Goal: Task Accomplishment & Management: Manage account settings

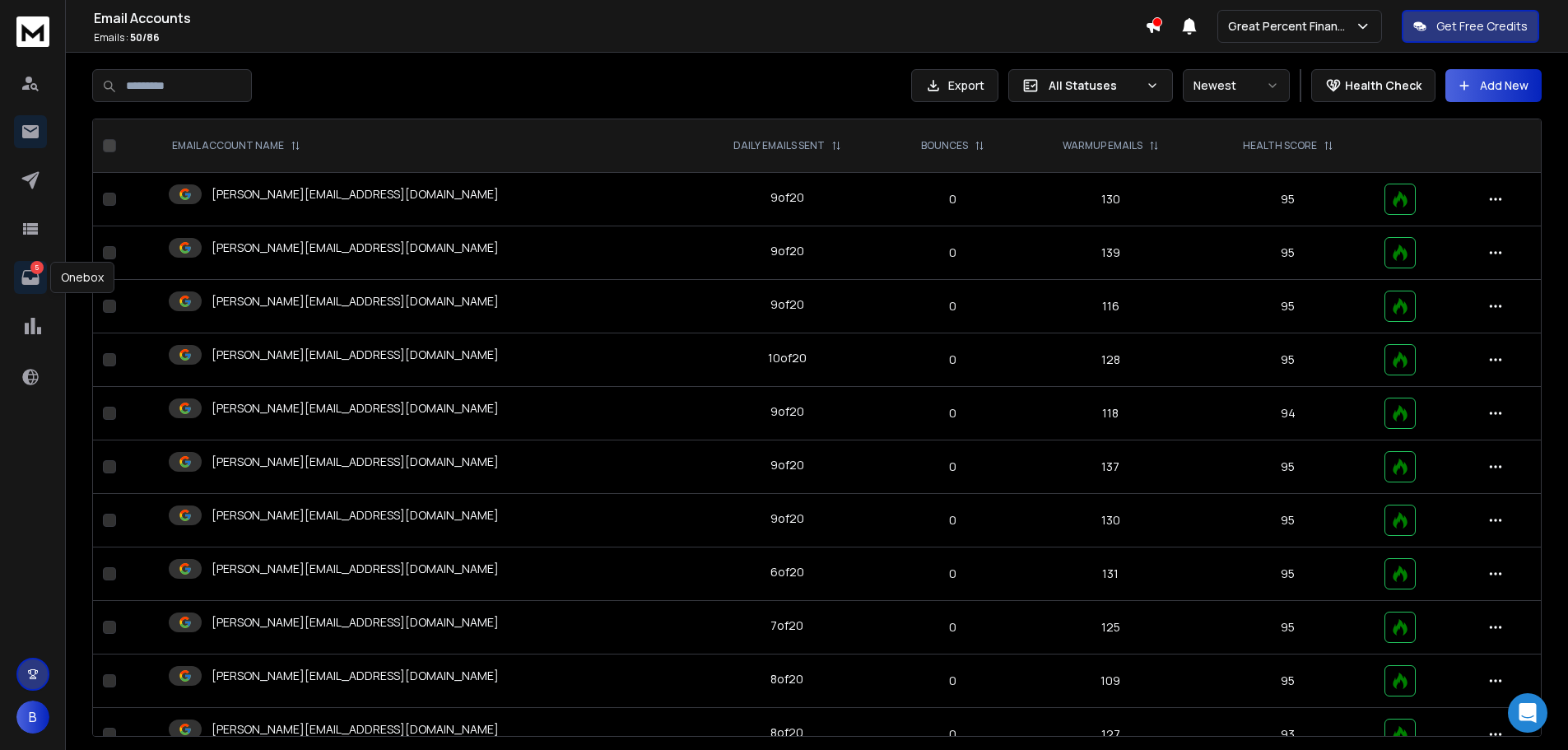
click at [38, 276] on icon at bounding box center [30, 277] width 20 height 20
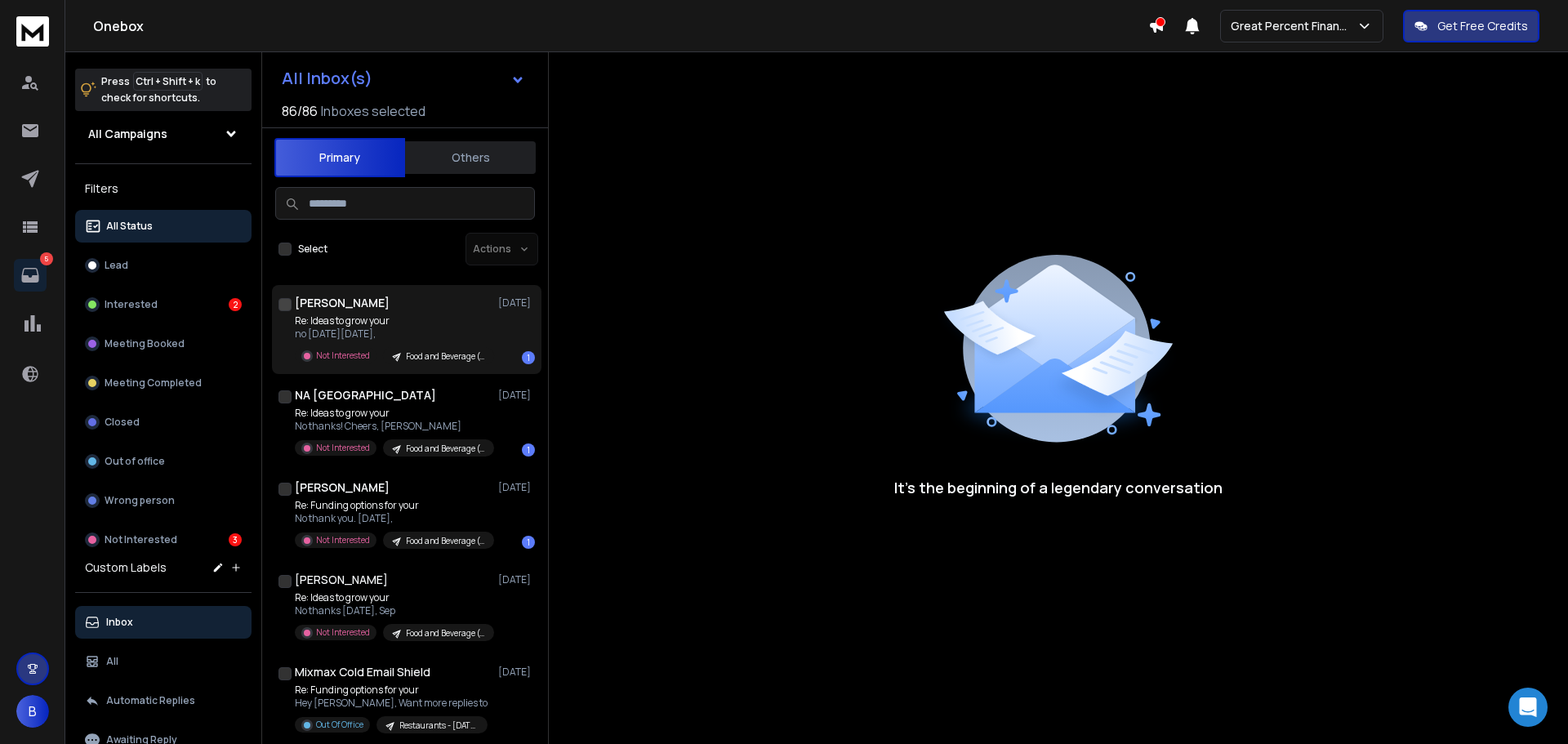
click at [377, 307] on div "[PERSON_NAME] [DATE]" at bounding box center [414, 302] width 240 height 16
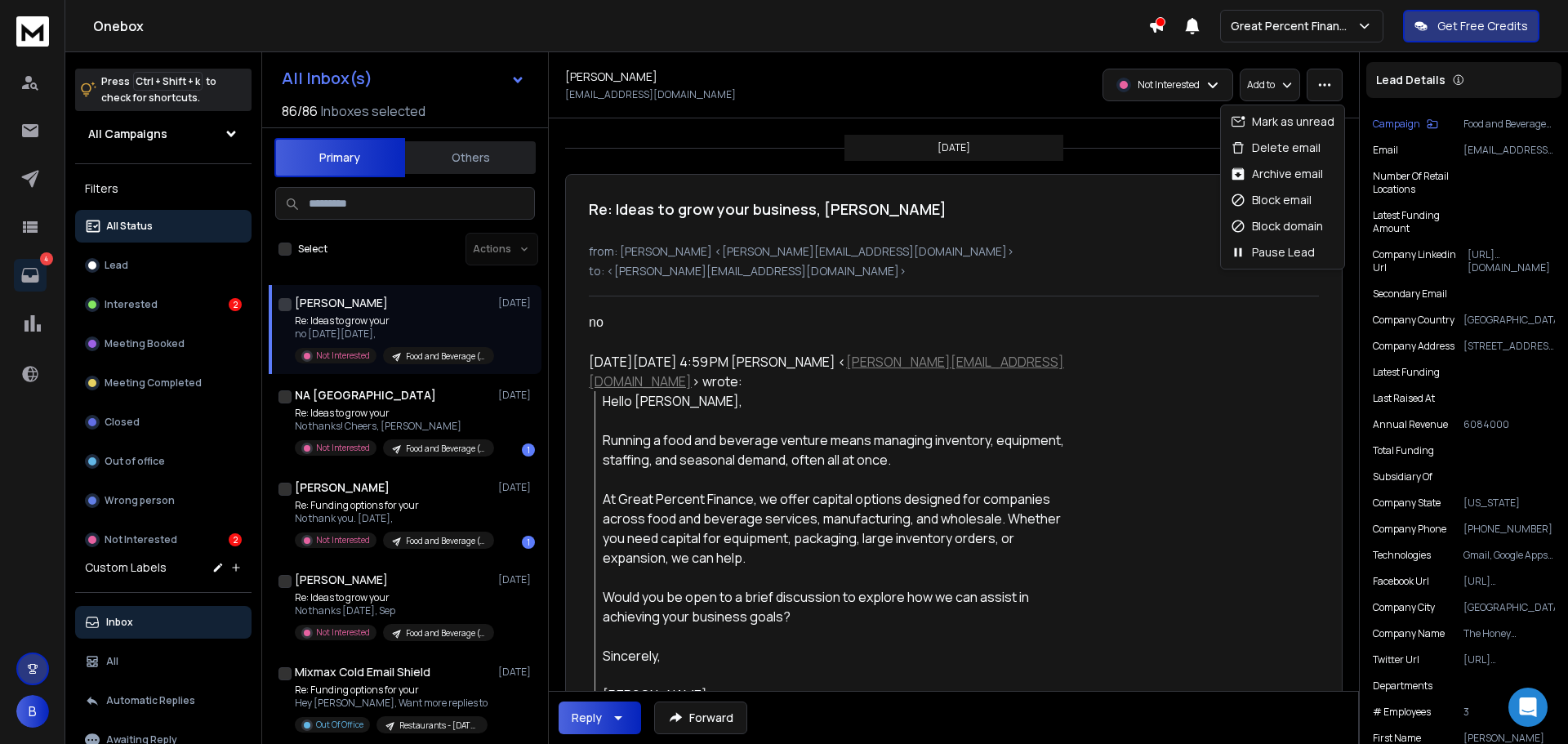
click at [1329, 89] on icon "button" at bounding box center [1325, 84] width 15 height 15
click at [1274, 198] on div "Block email" at bounding box center [1271, 200] width 81 height 16
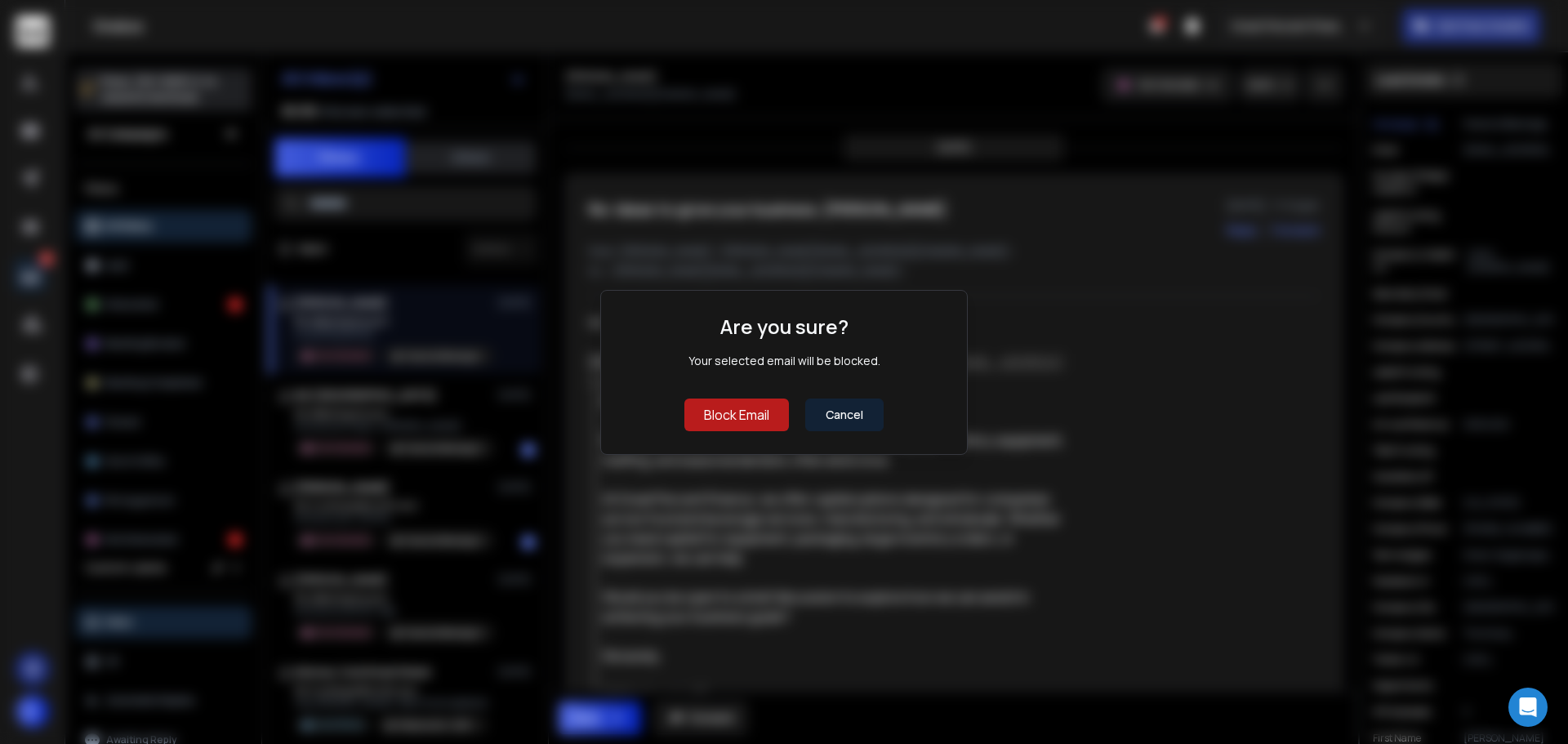
click at [717, 406] on button "Block Email" at bounding box center [737, 414] width 105 height 33
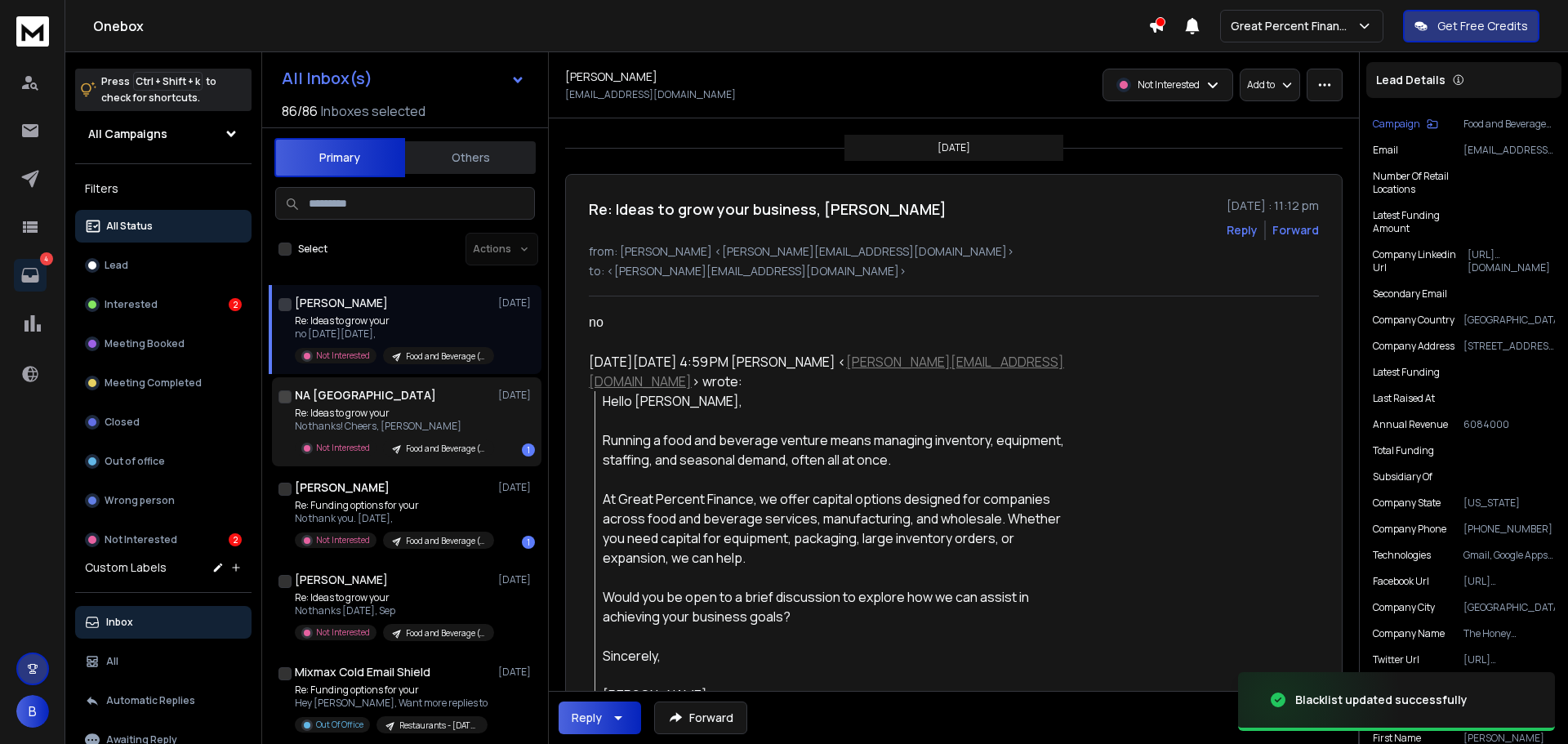
click at [365, 420] on p "No thanks! Cheers, [PERSON_NAME]" at bounding box center [392, 426] width 196 height 13
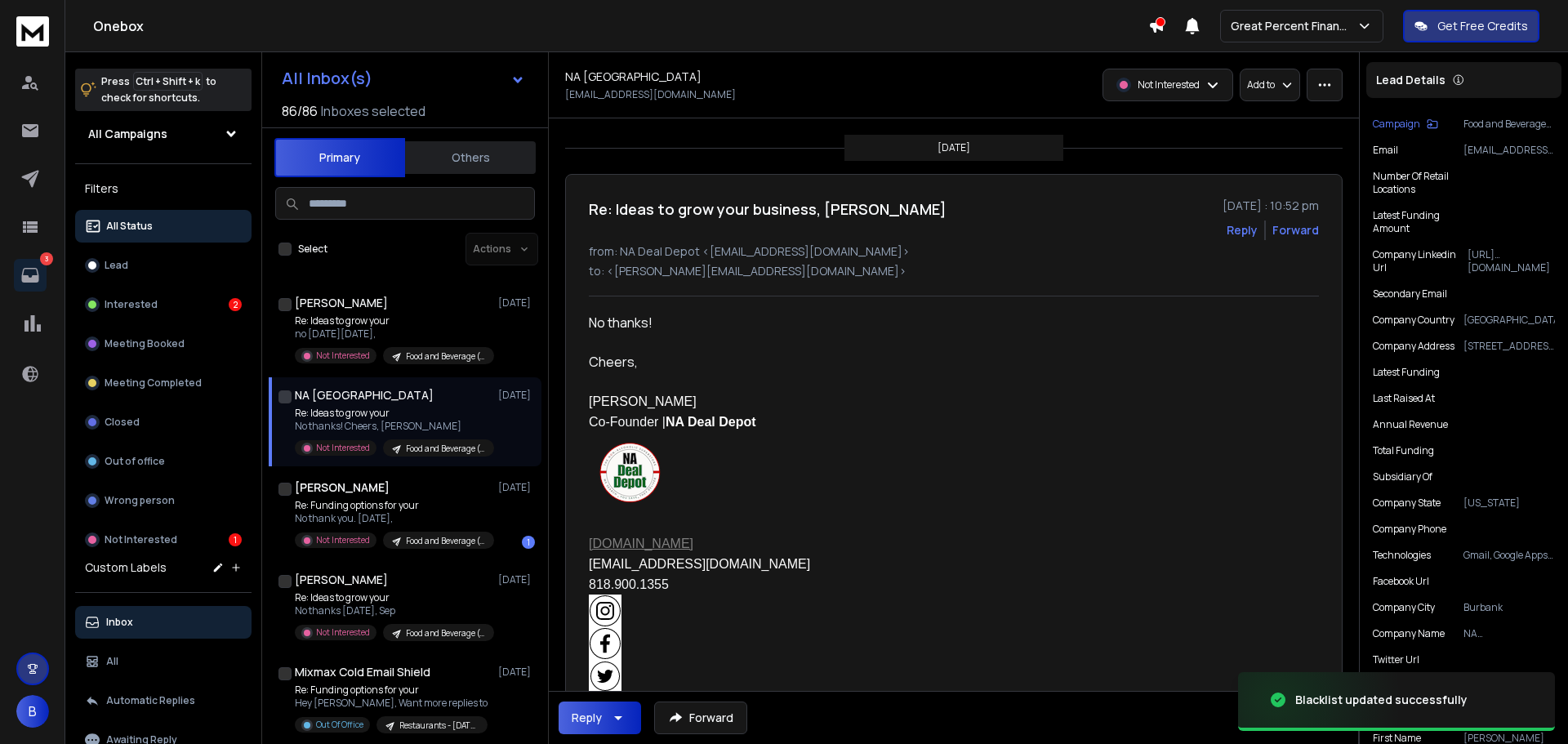
click at [1316, 76] on button "button" at bounding box center [1325, 84] width 36 height 33
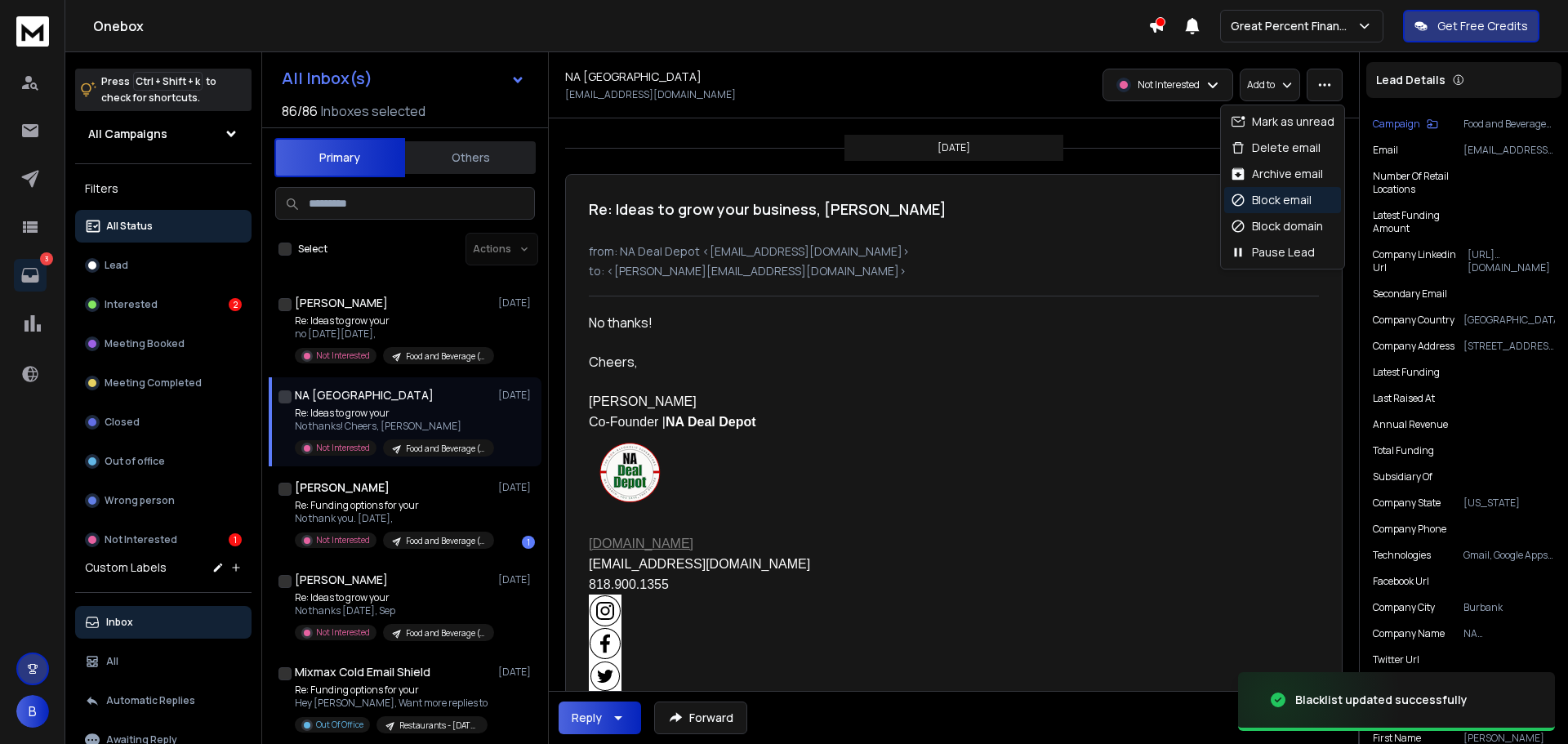
click at [1274, 191] on div "Block email" at bounding box center [1283, 200] width 117 height 26
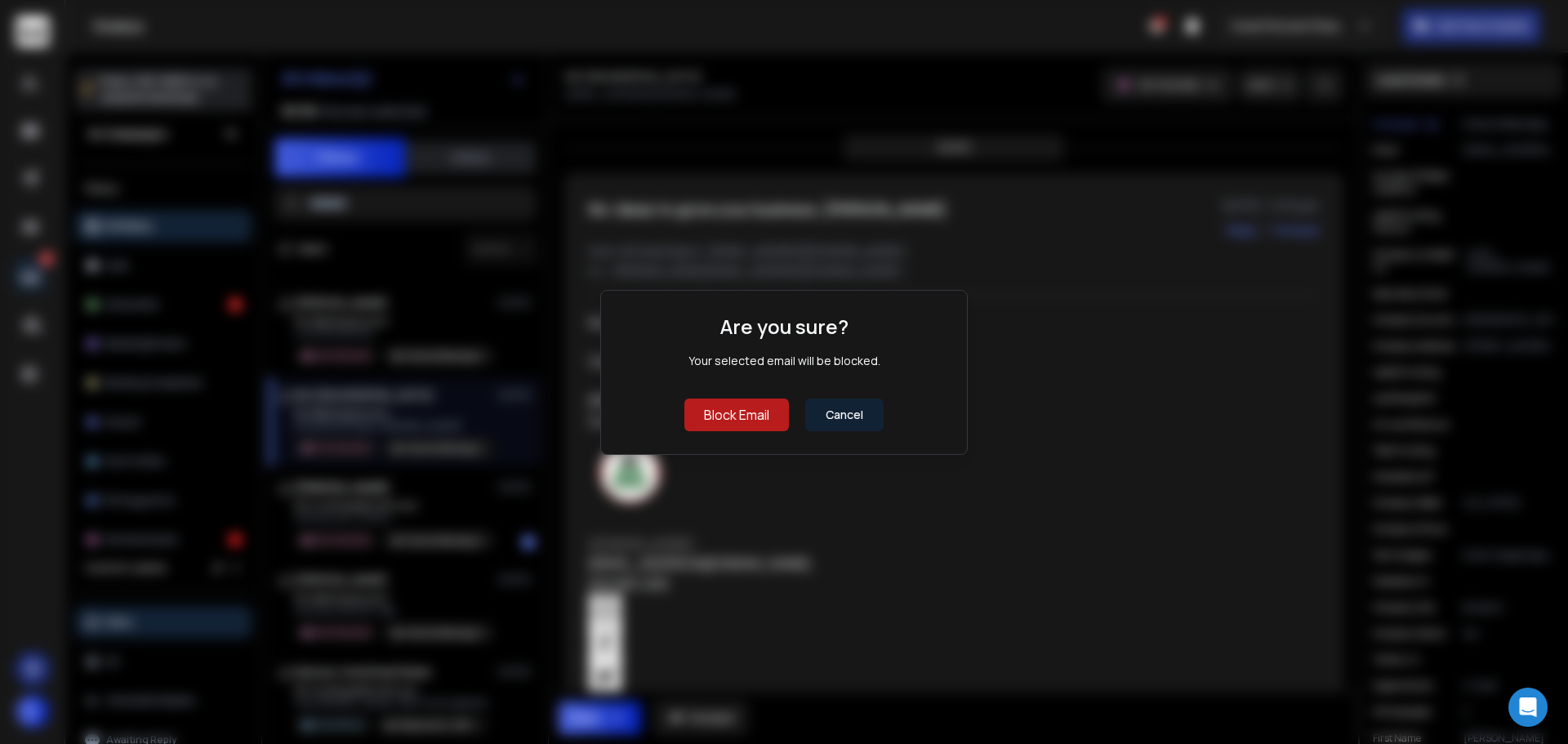
click at [722, 411] on button "Block Email" at bounding box center [737, 414] width 105 height 33
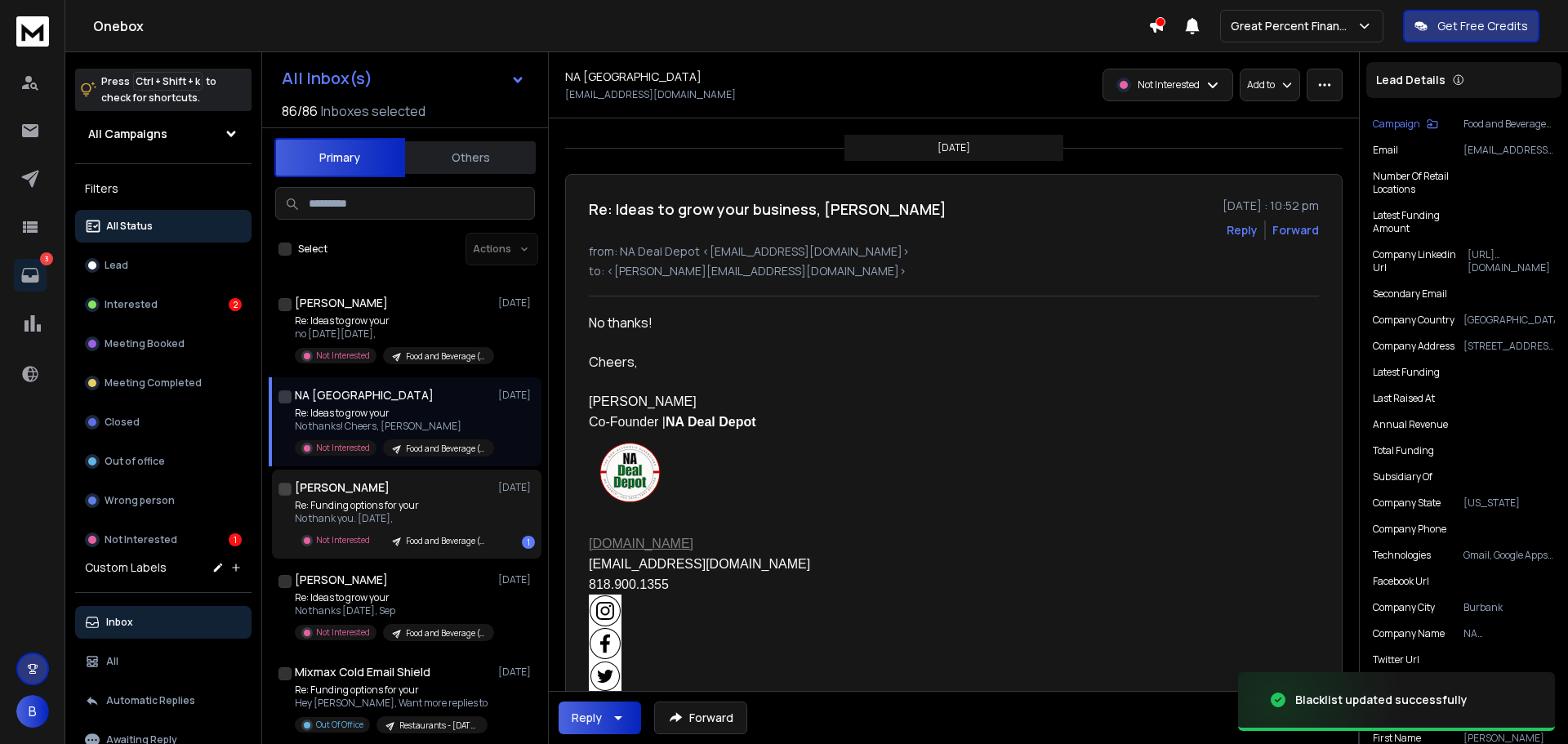
click at [356, 498] on div "[PERSON_NAME] [DATE] Re: Funding options for your No thank you. [DATE], Not Int…" at bounding box center [414, 514] width 240 height 69
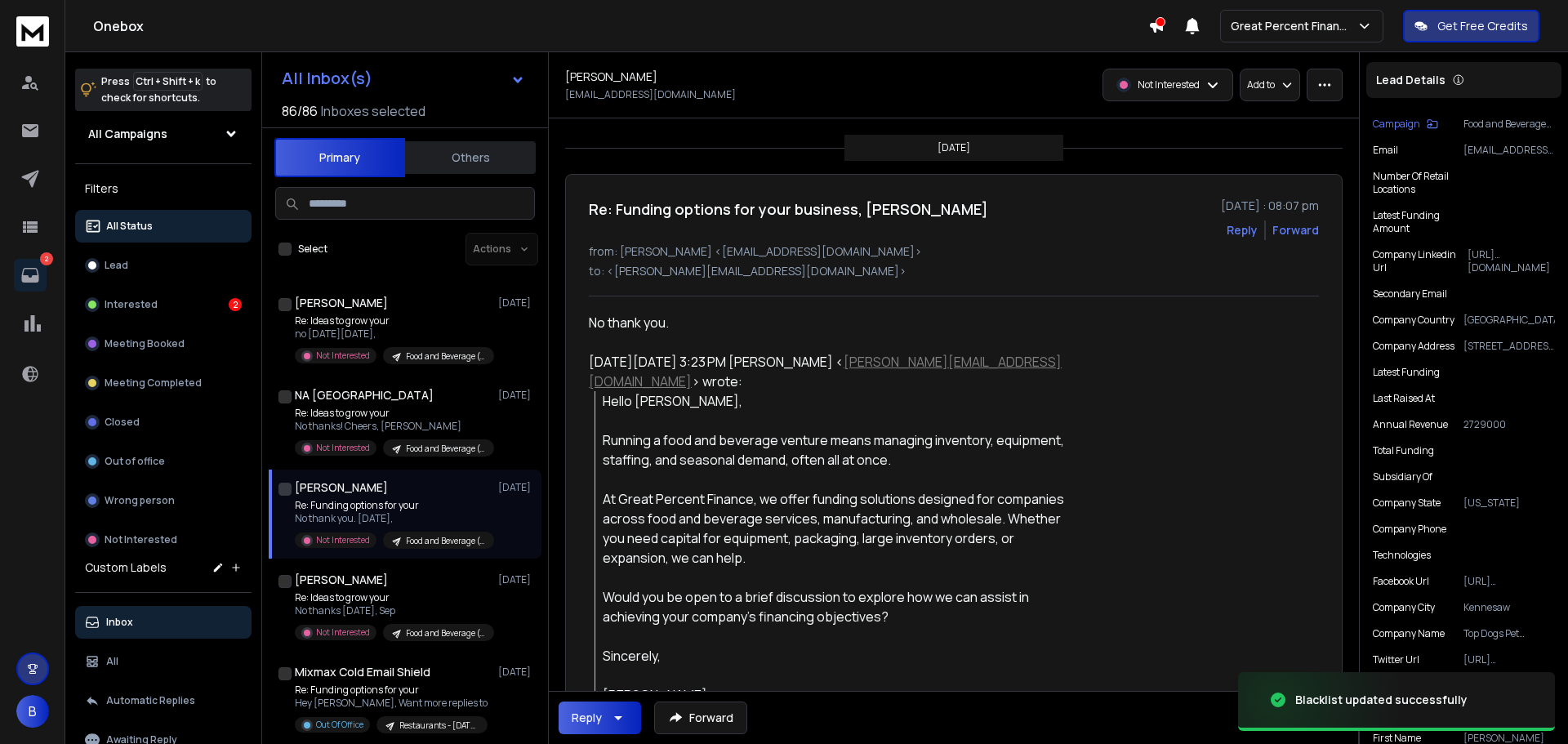
click at [1340, 77] on button "button" at bounding box center [1325, 84] width 36 height 33
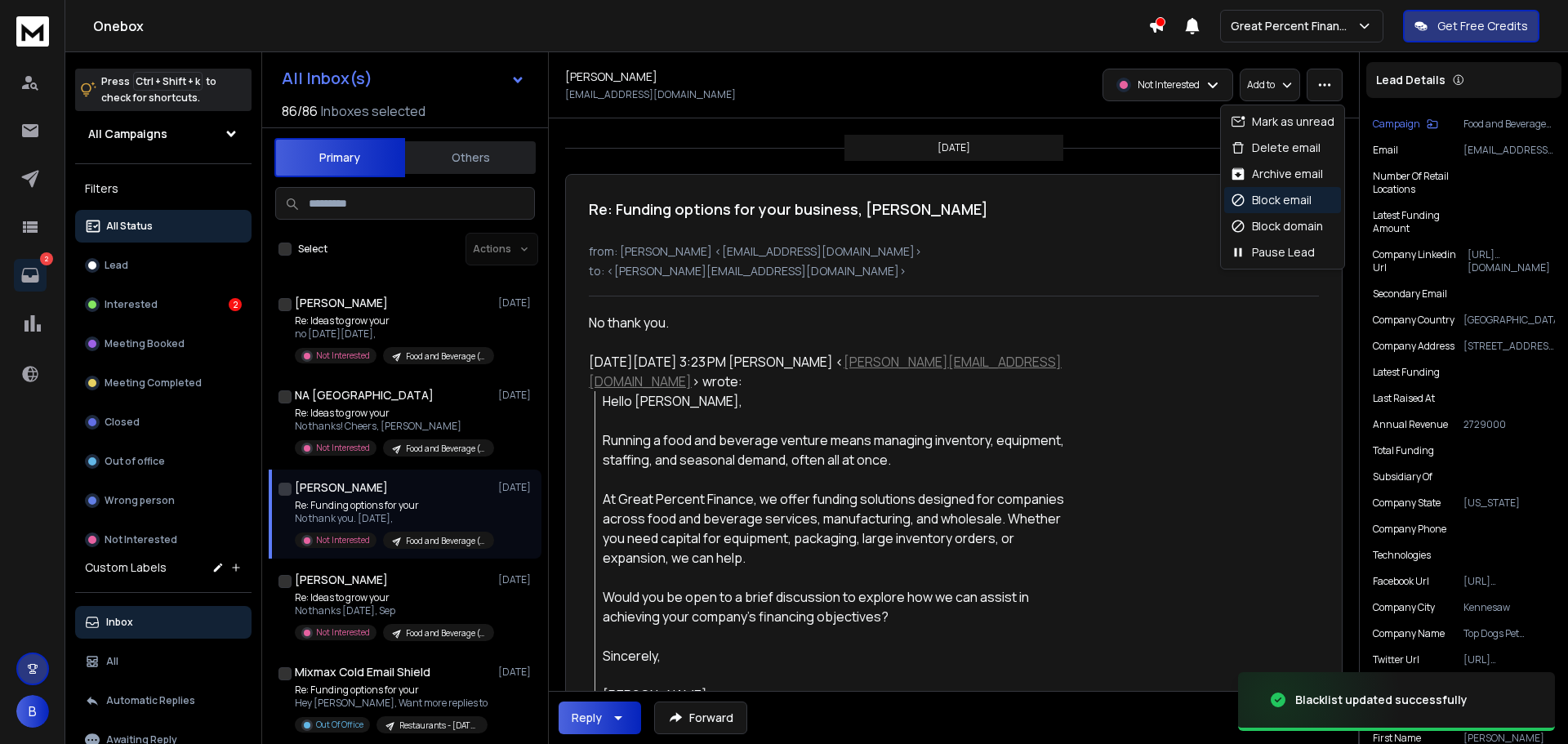
click at [1275, 200] on div "Block email" at bounding box center [1271, 200] width 81 height 16
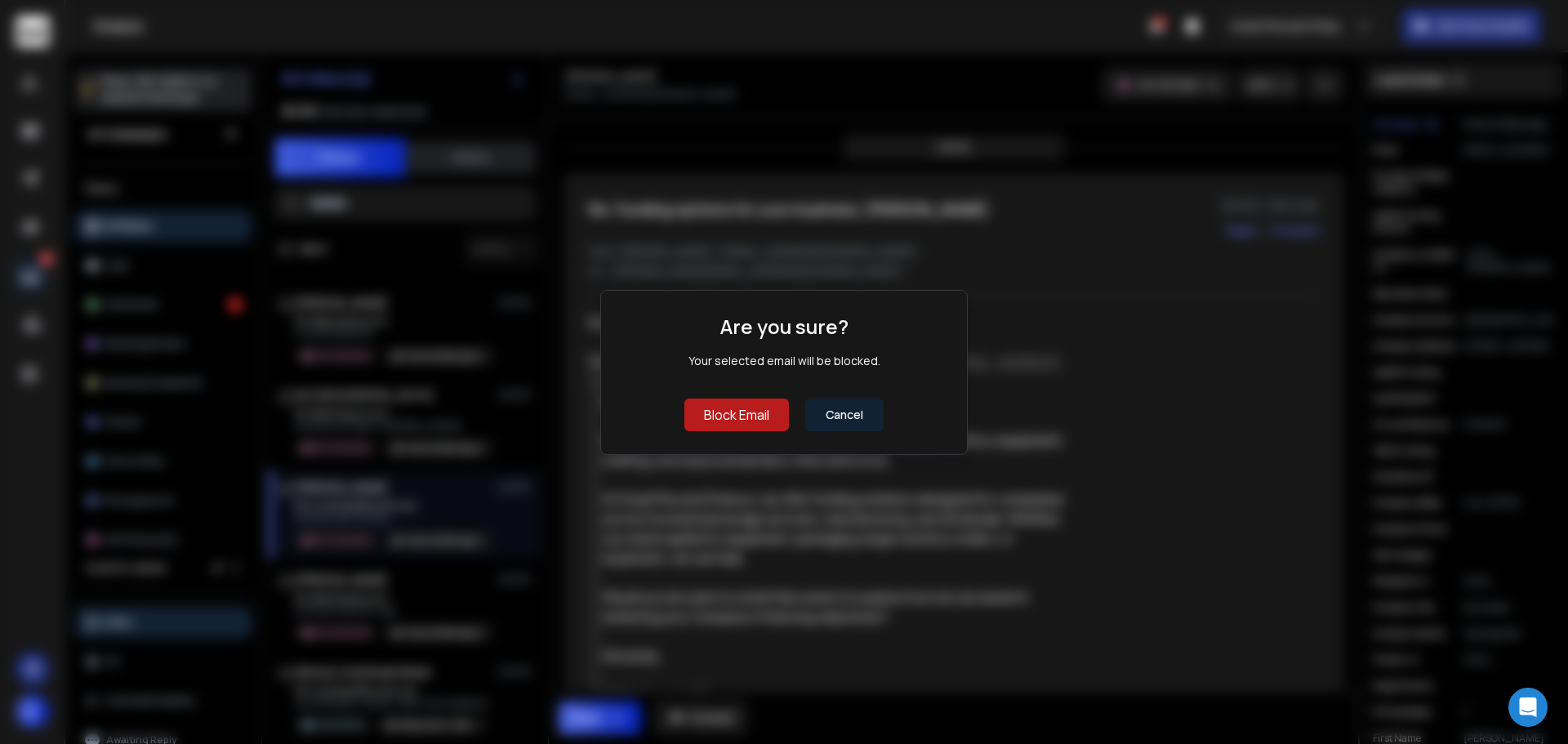
click at [723, 416] on button "Block Email" at bounding box center [737, 414] width 105 height 33
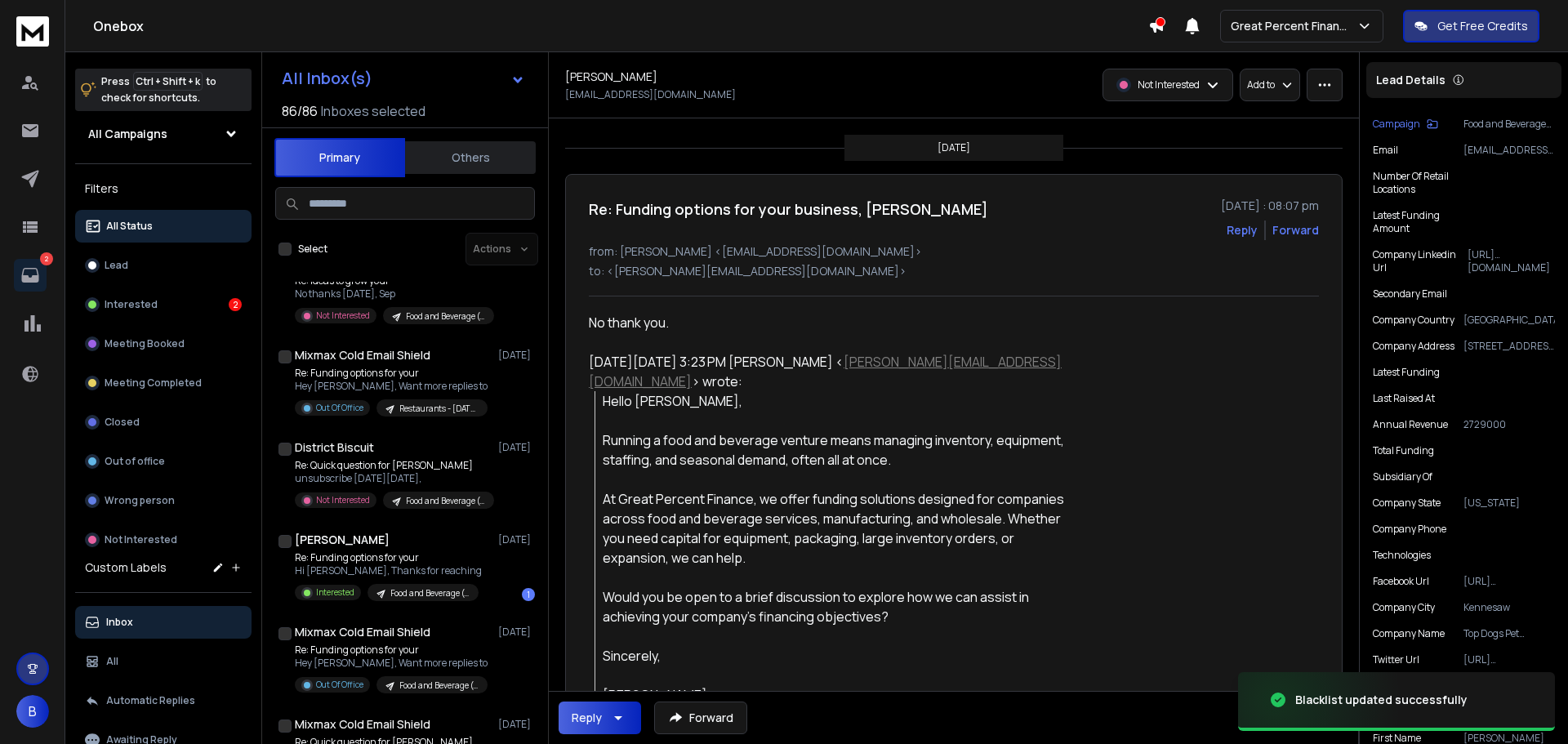
scroll to position [490, 0]
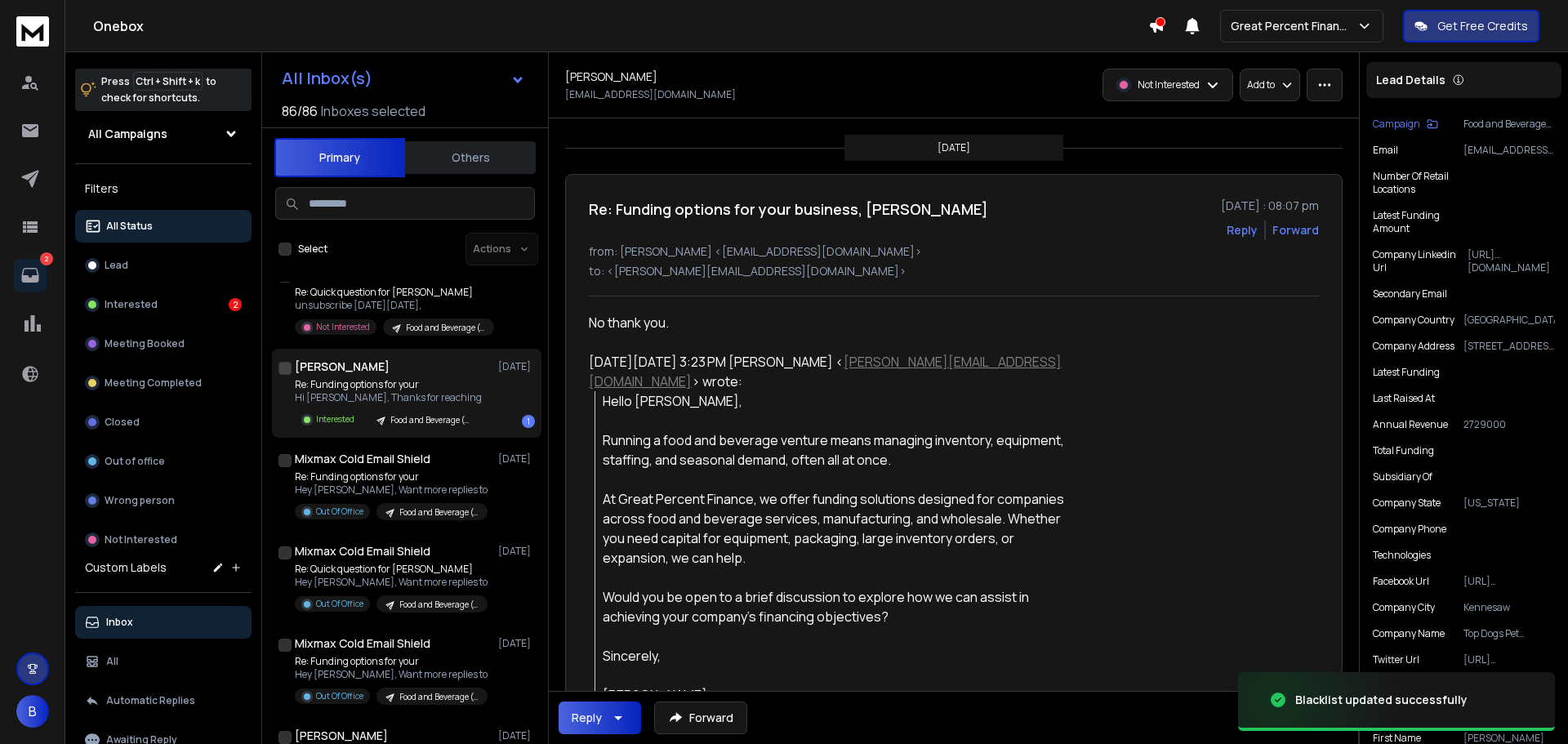
click at [450, 386] on p "Re: Funding options for your" at bounding box center [388, 384] width 187 height 13
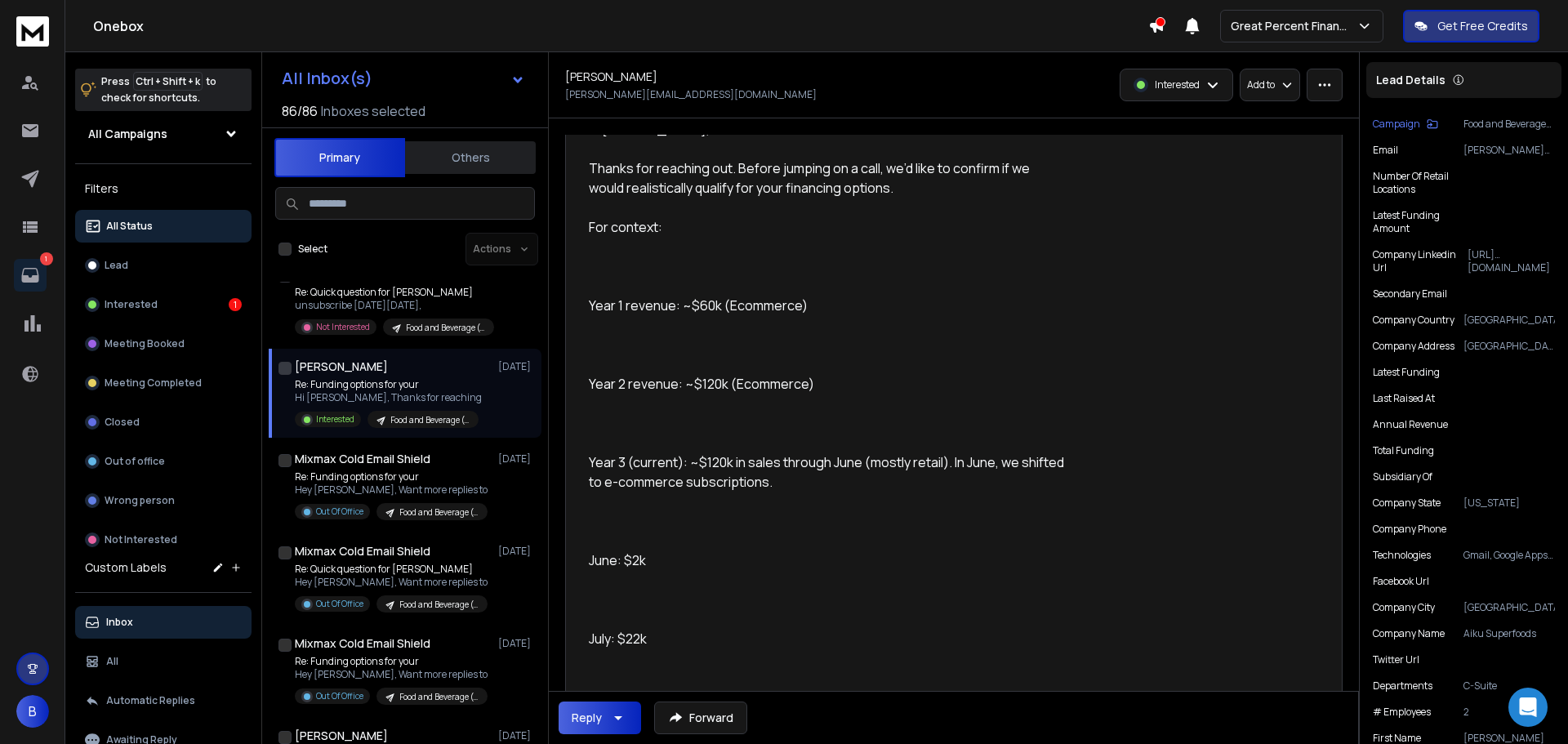
scroll to position [0, 0]
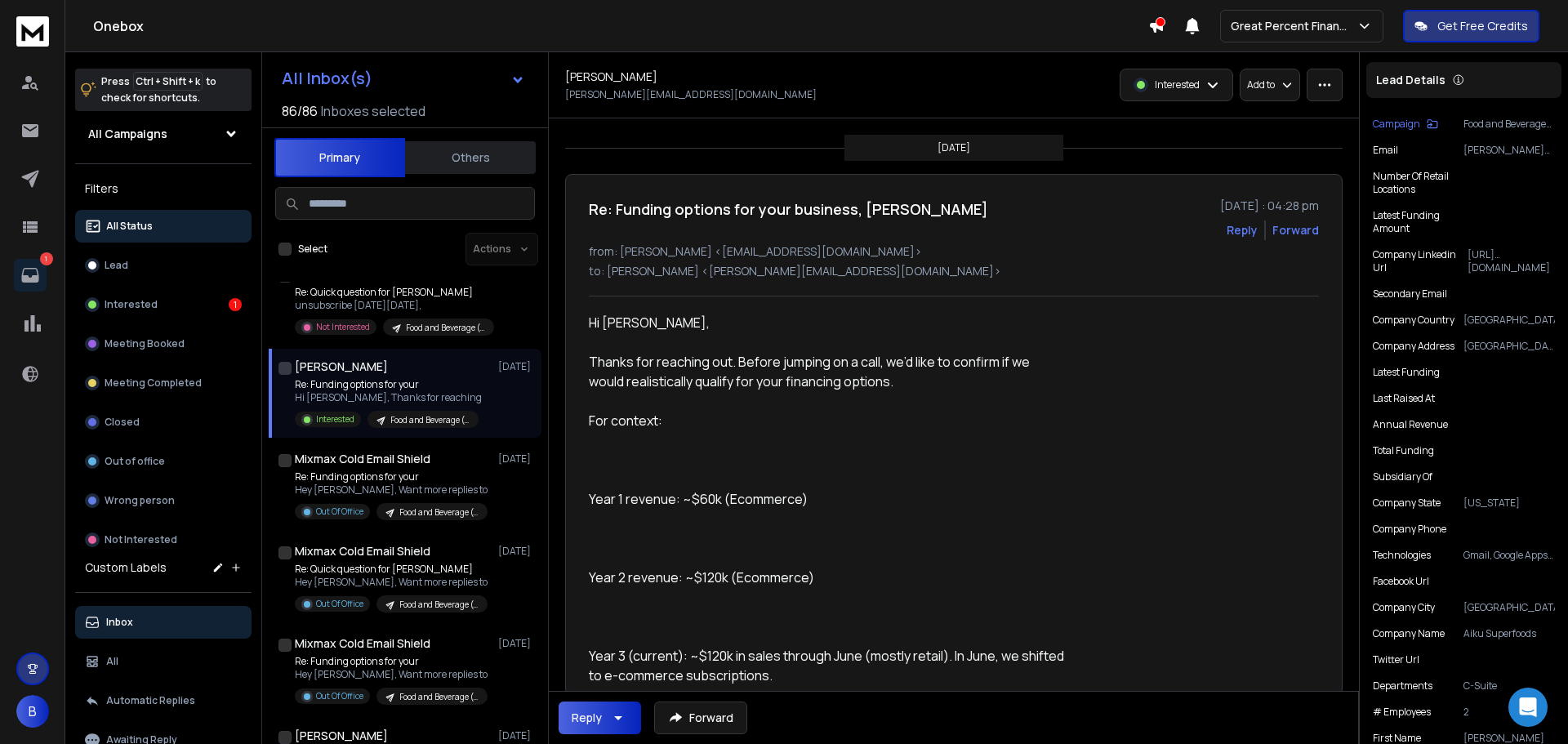
click at [1329, 84] on icon "button" at bounding box center [1325, 84] width 15 height 15
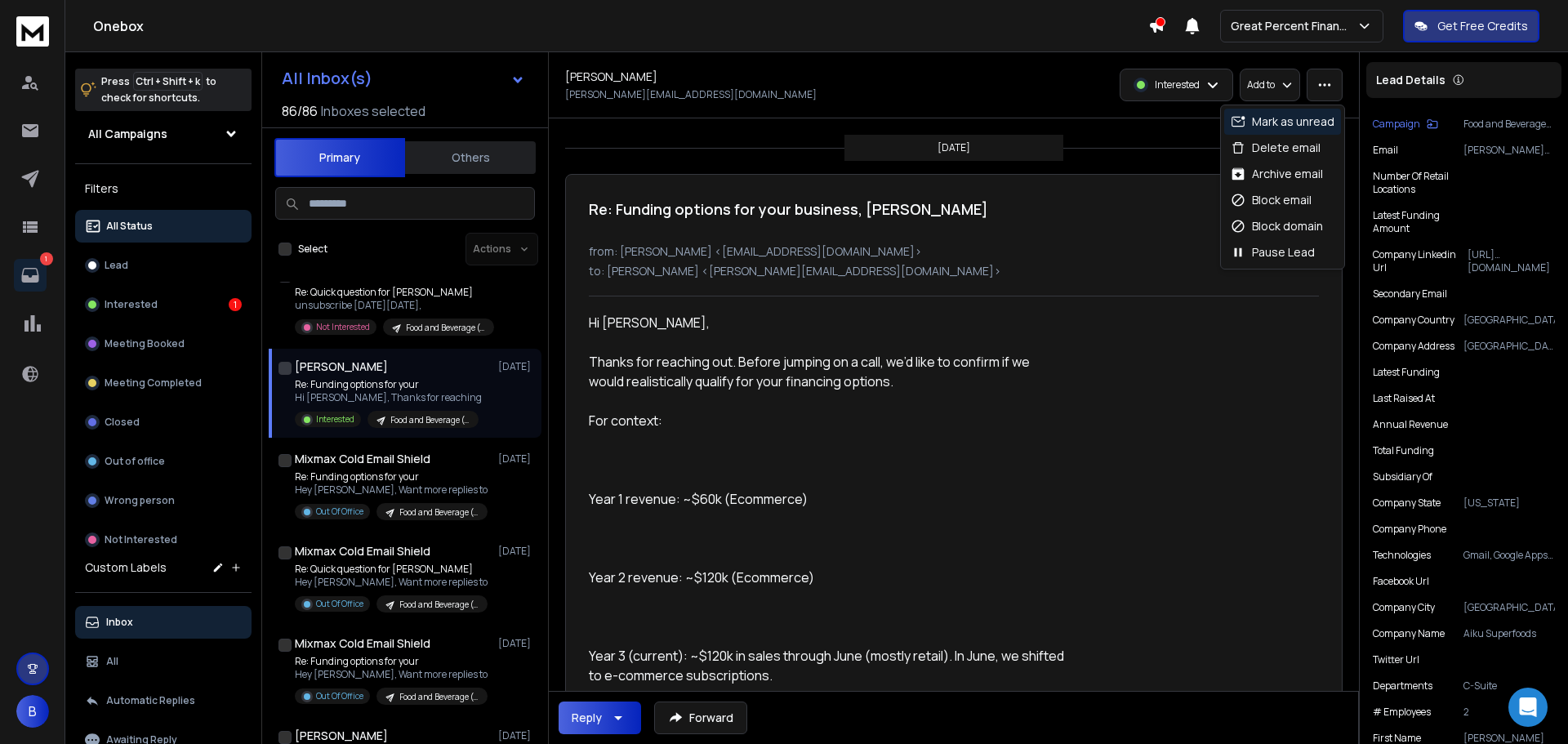
click at [1308, 125] on div "Mark as unread" at bounding box center [1282, 121] width 104 height 16
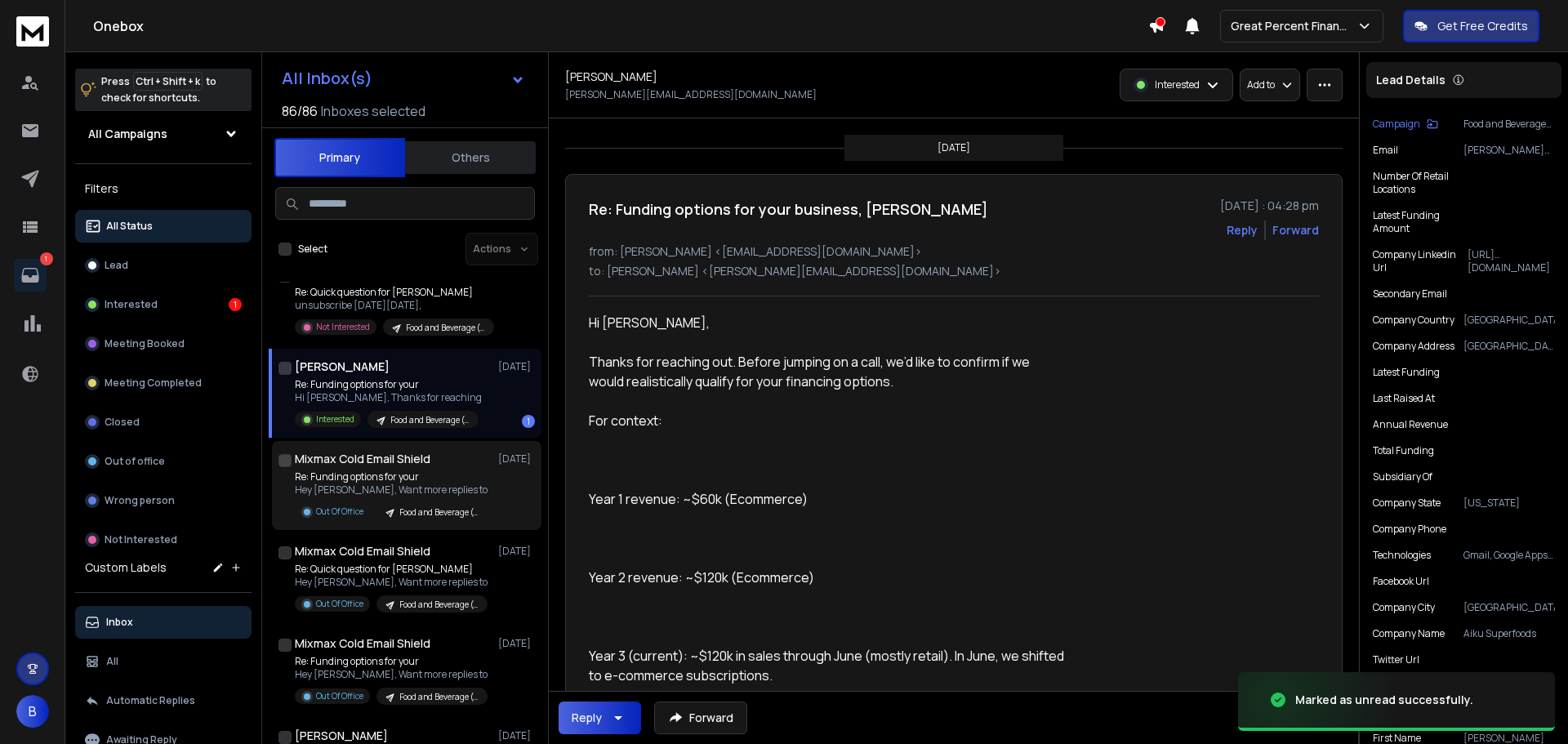
click at [427, 470] on p "Re: Funding options for your" at bounding box center [390, 476] width 192 height 13
